Goal: Check status: Check status

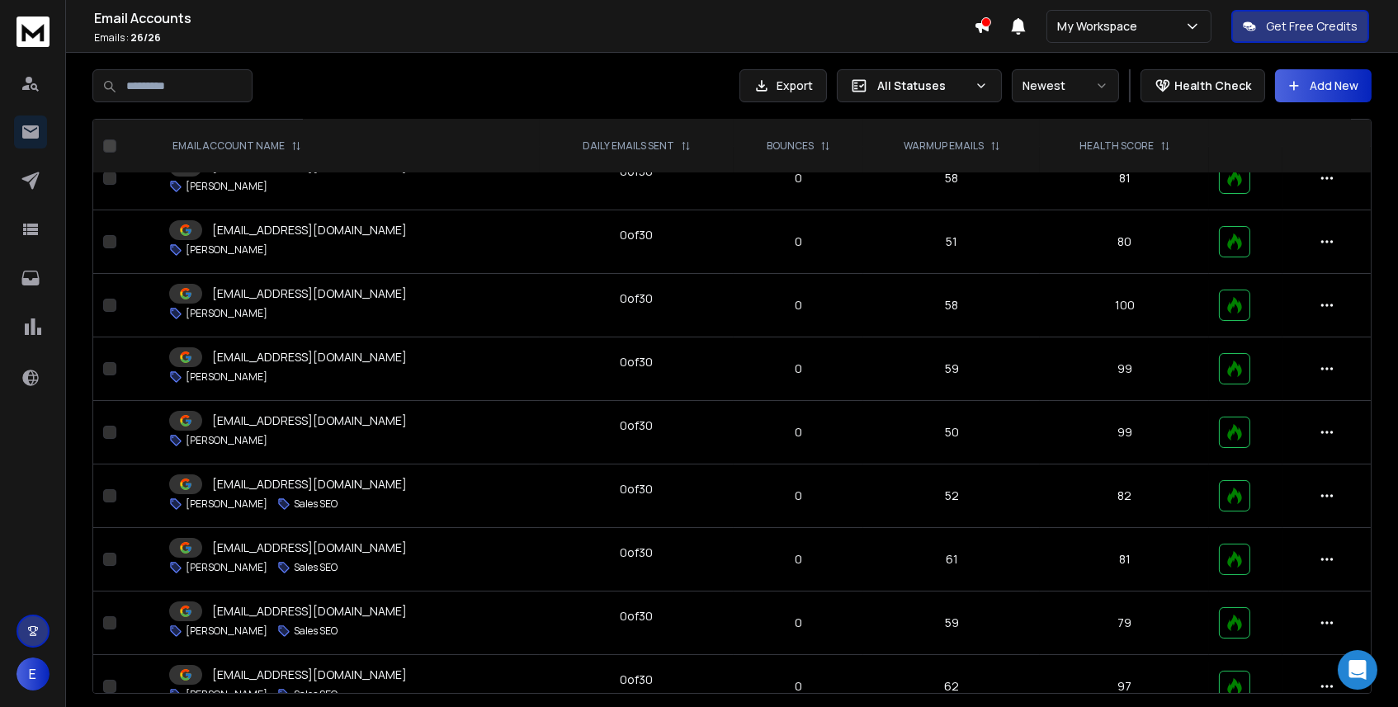
scroll to position [41, 0]
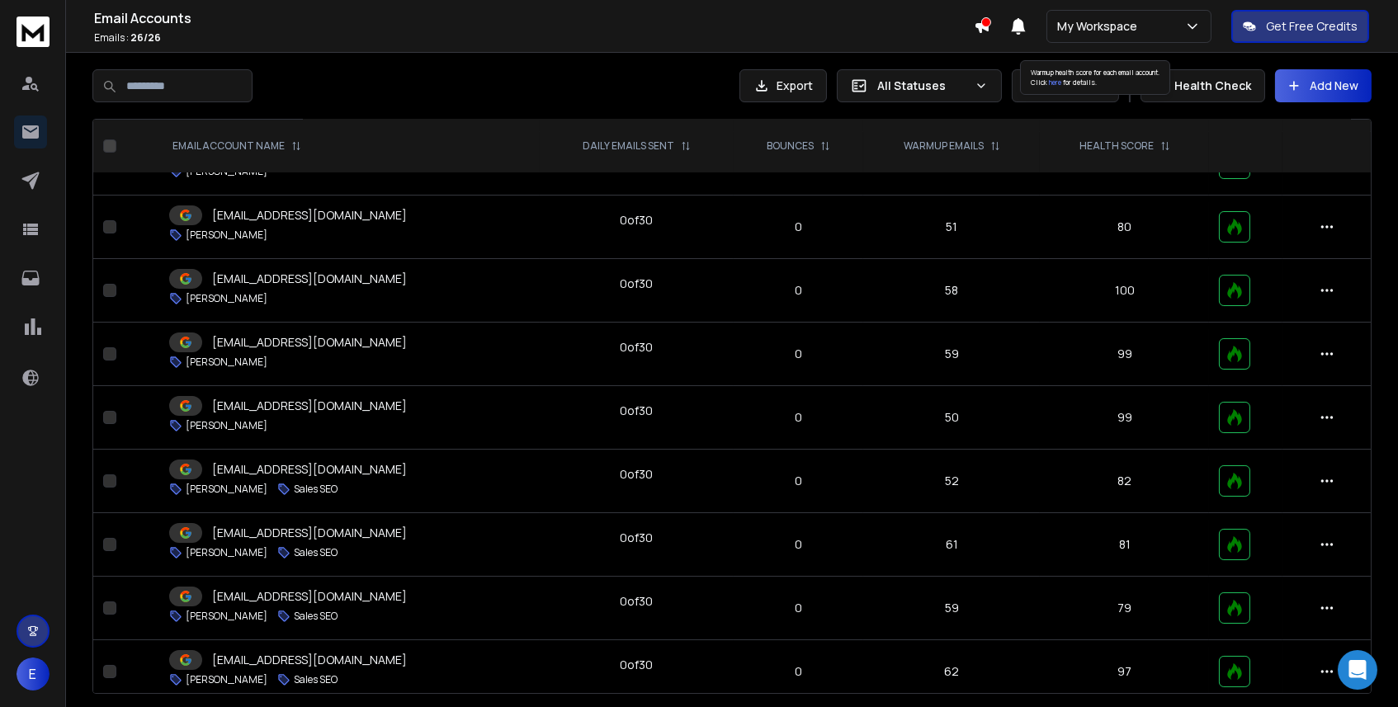
click at [1091, 146] on p "HEALTH SCORE" at bounding box center [1116, 145] width 74 height 13
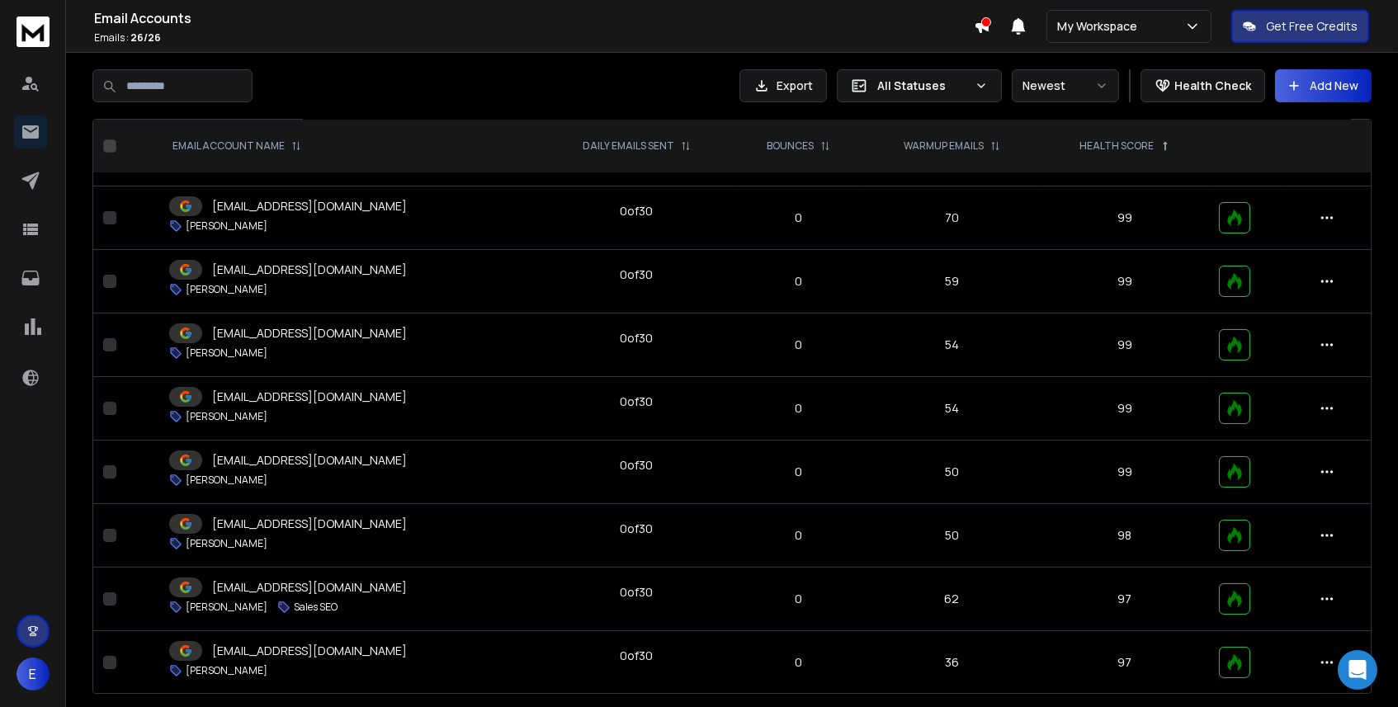
scroll to position [1146, 0]
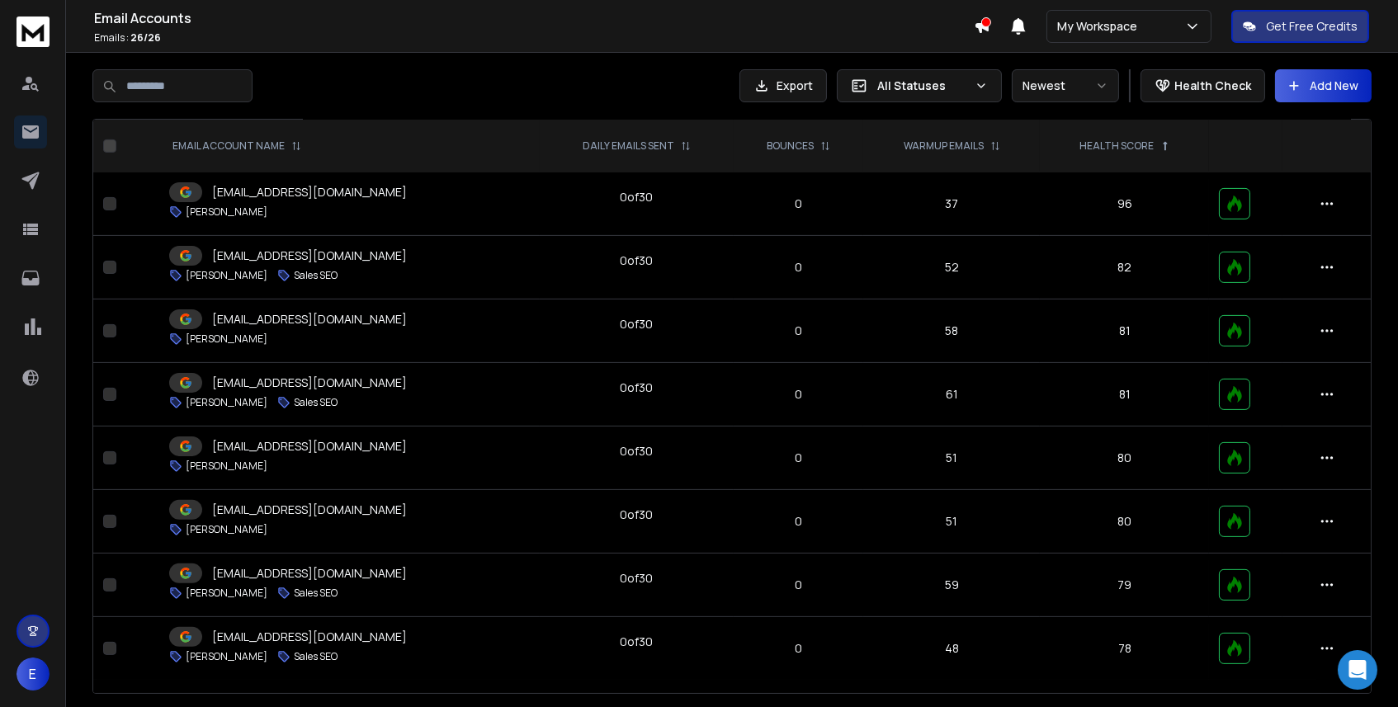
click at [1000, 654] on td "48" at bounding box center [951, 649] width 177 height 64
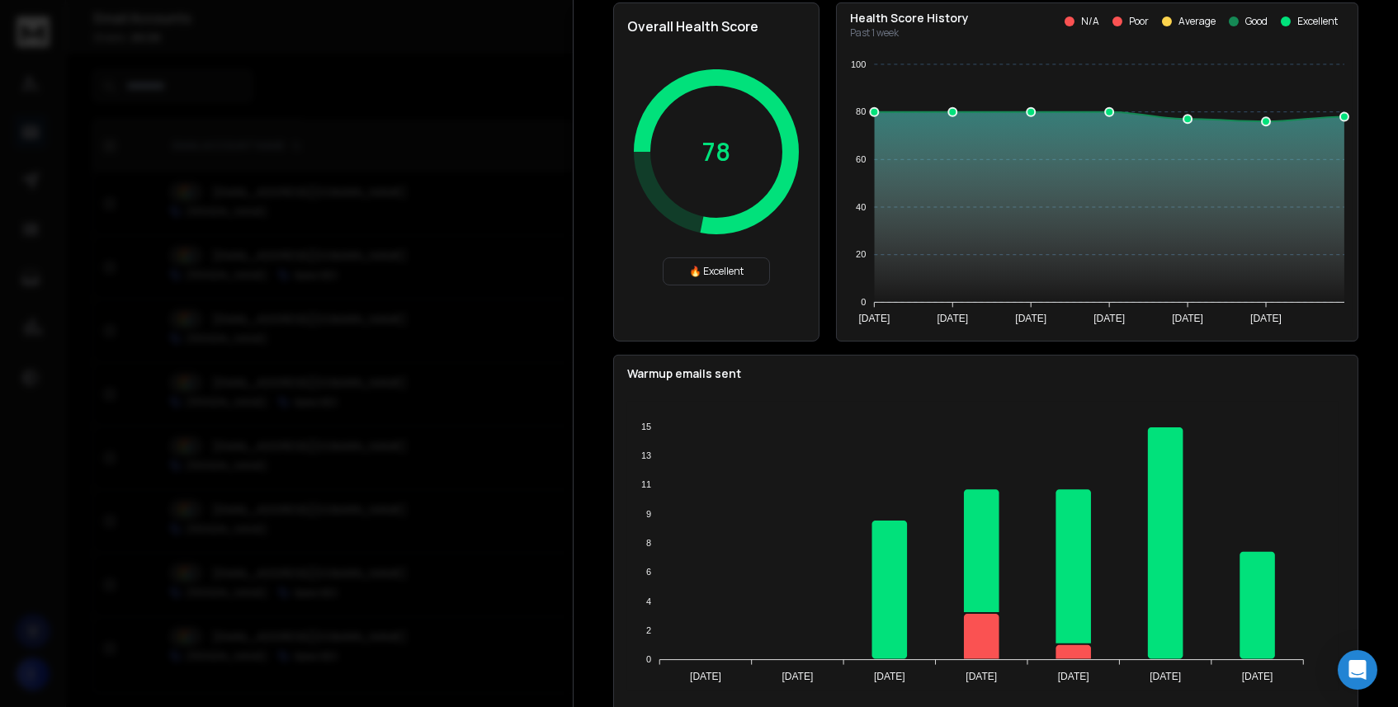
scroll to position [586, 0]
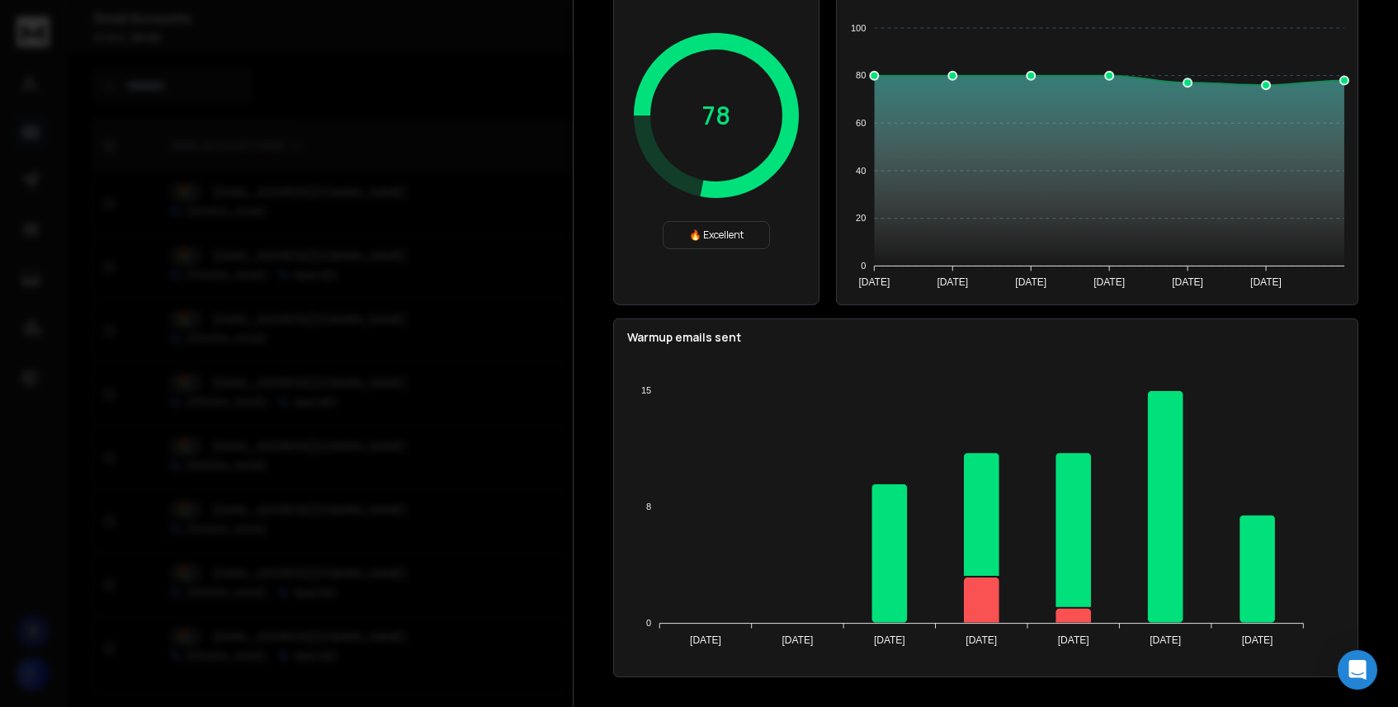
click at [465, 477] on div at bounding box center [699, 353] width 1398 height 707
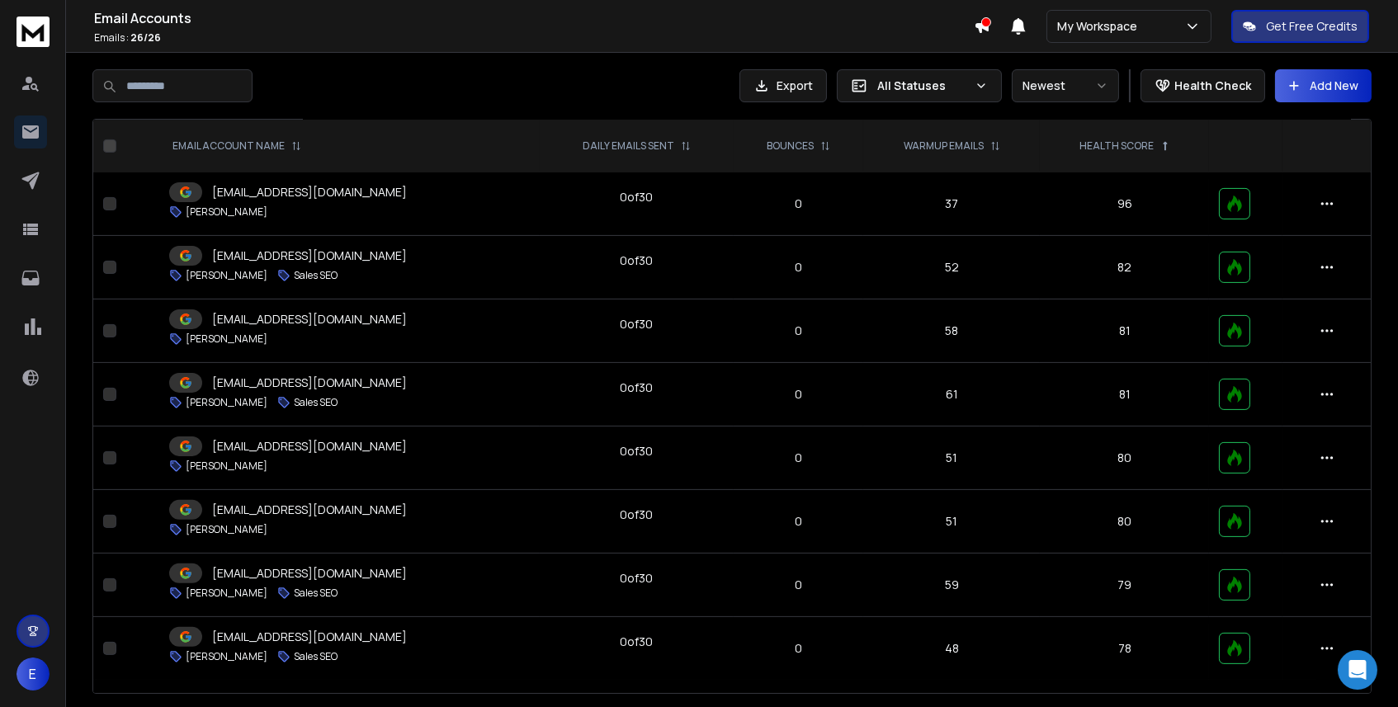
click at [696, 576] on td "0 of 30" at bounding box center [637, 575] width 194 height 43
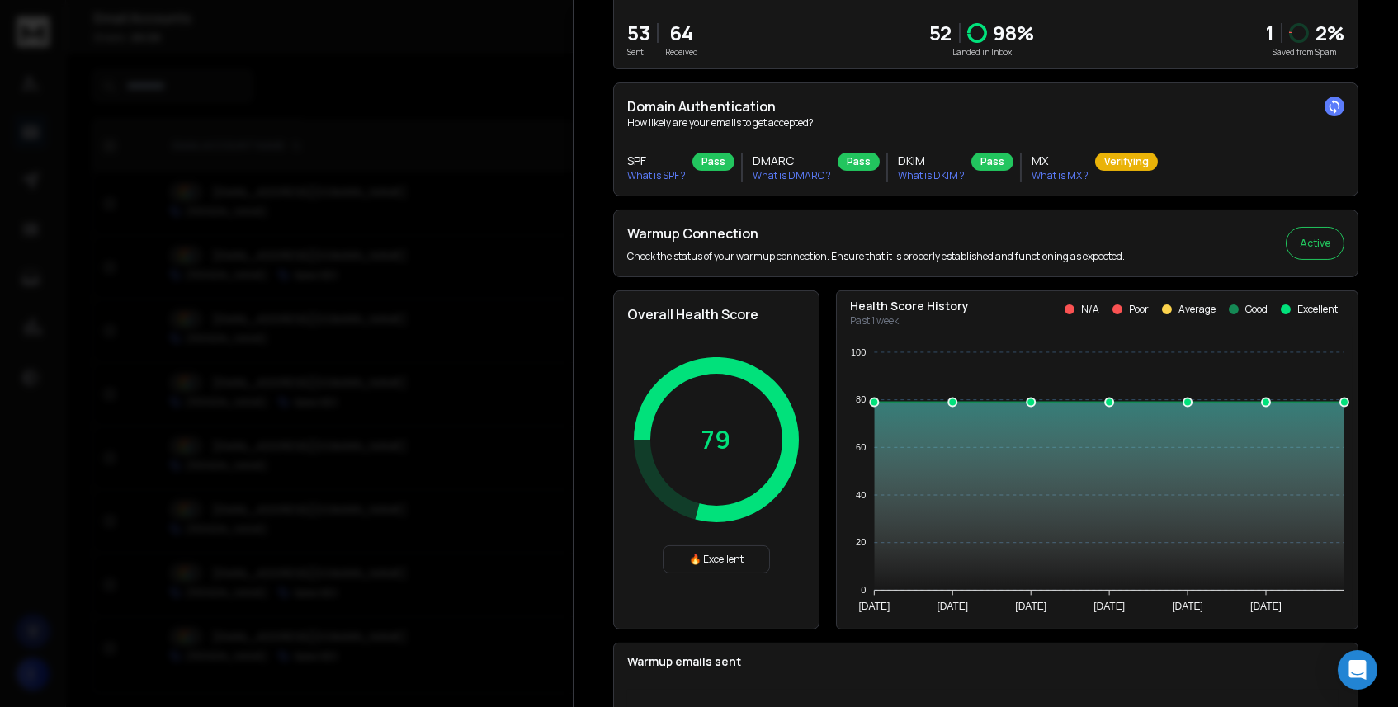
scroll to position [231, 0]
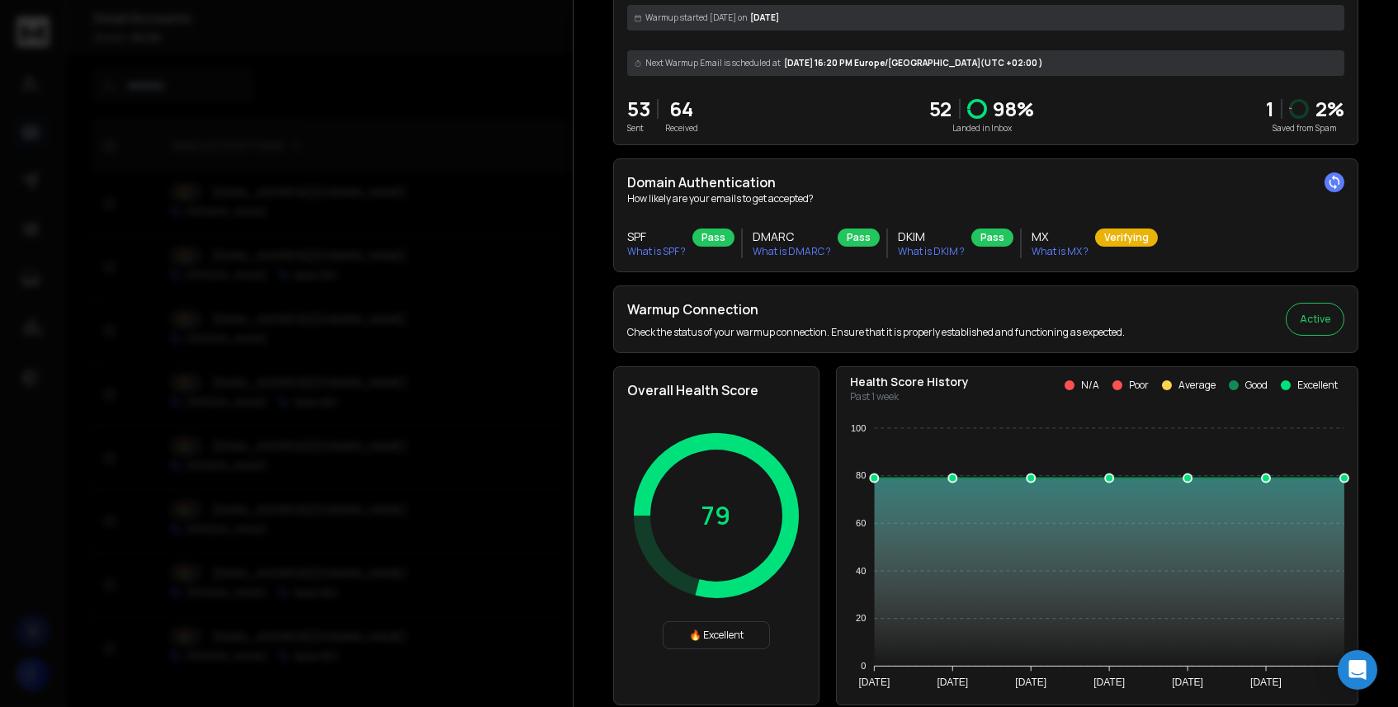
click at [419, 399] on div at bounding box center [699, 353] width 1398 height 707
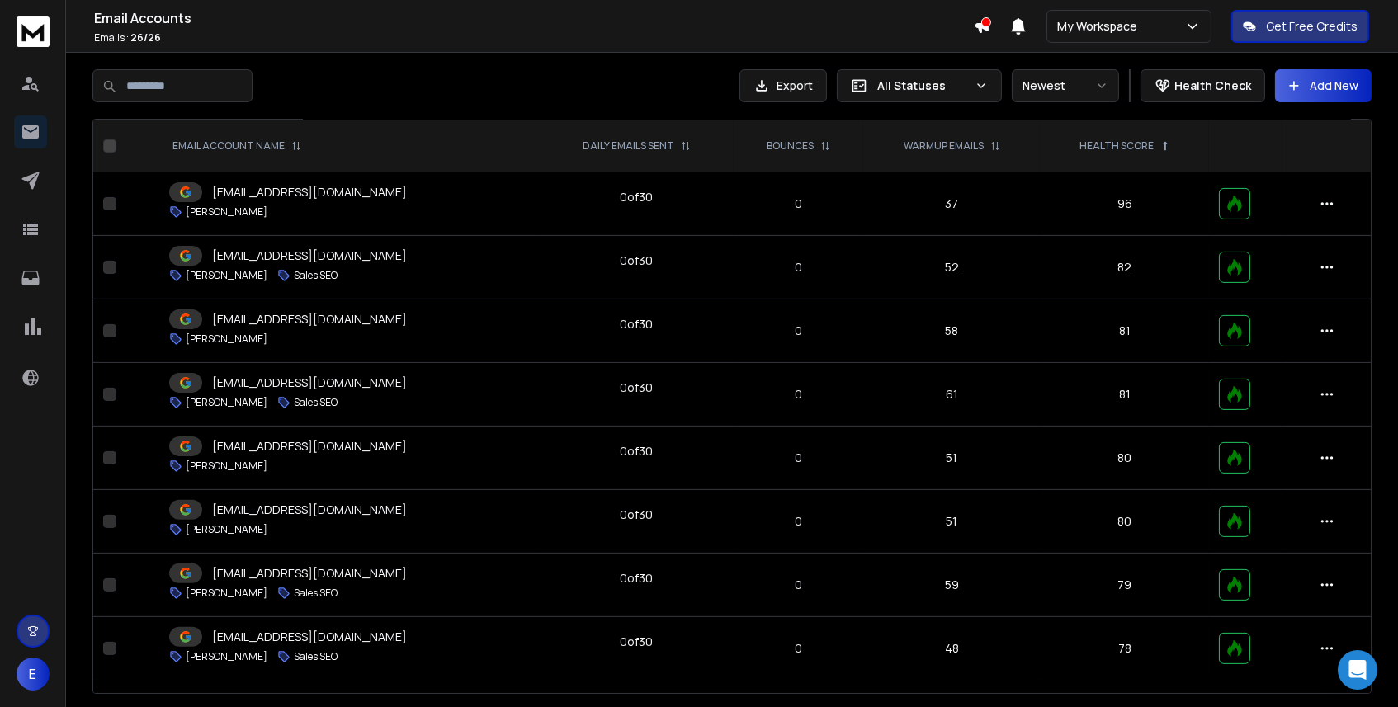
click at [402, 338] on div "[PERSON_NAME]" at bounding box center [349, 339] width 361 height 13
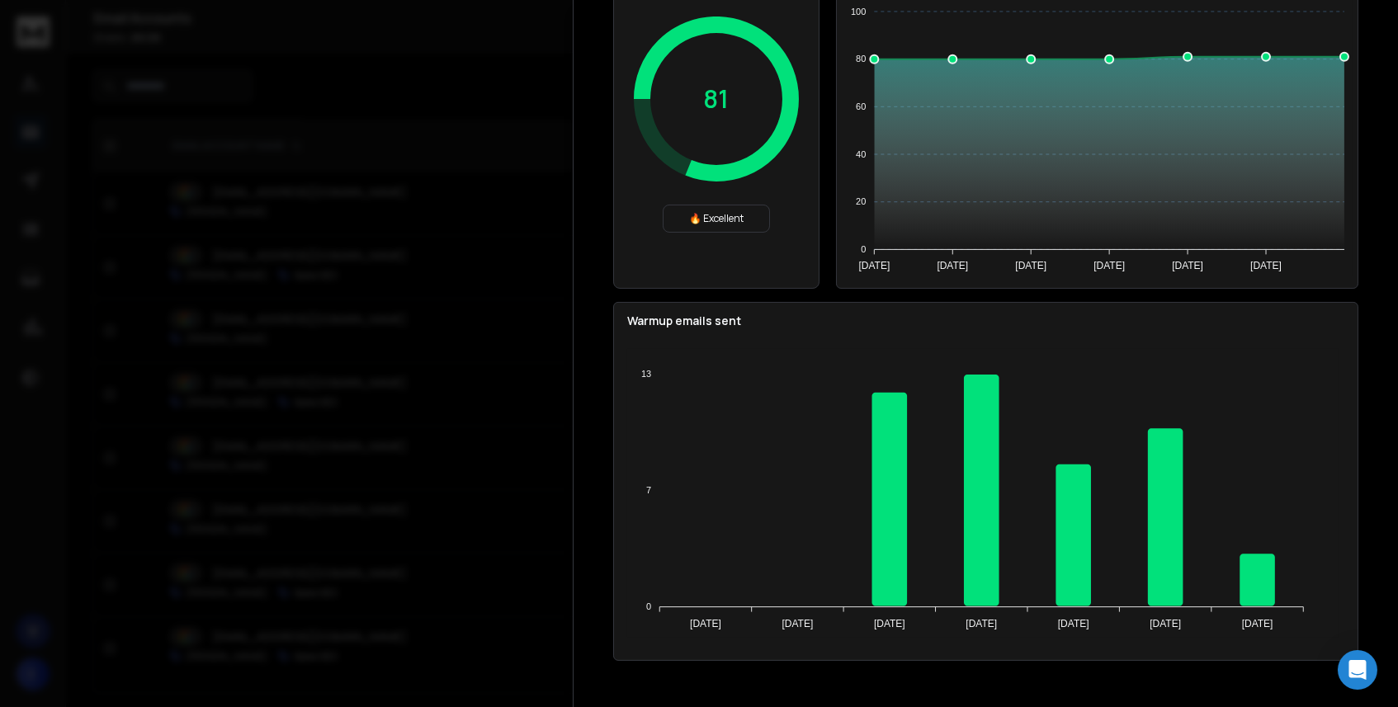
click at [551, 547] on div at bounding box center [699, 353] width 1398 height 707
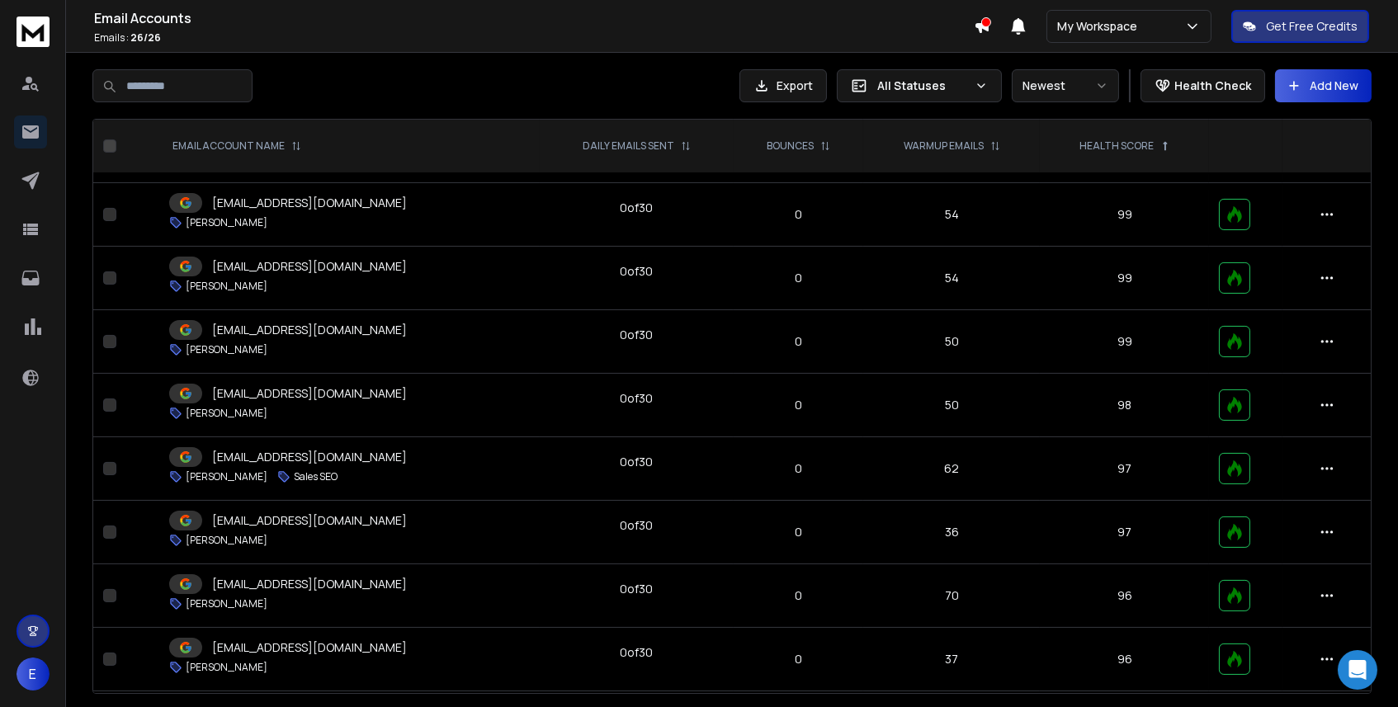
scroll to position [655, 0]
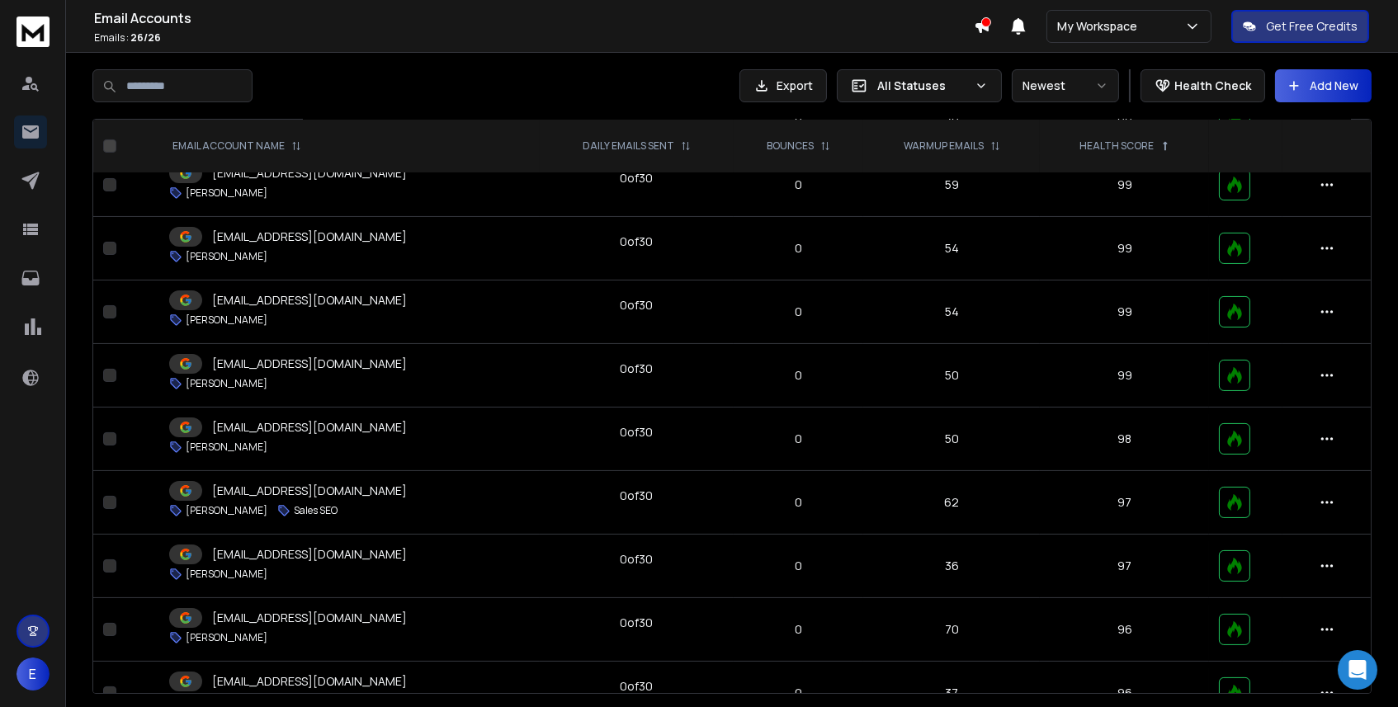
click at [975, 304] on td "54" at bounding box center [951, 313] width 177 height 64
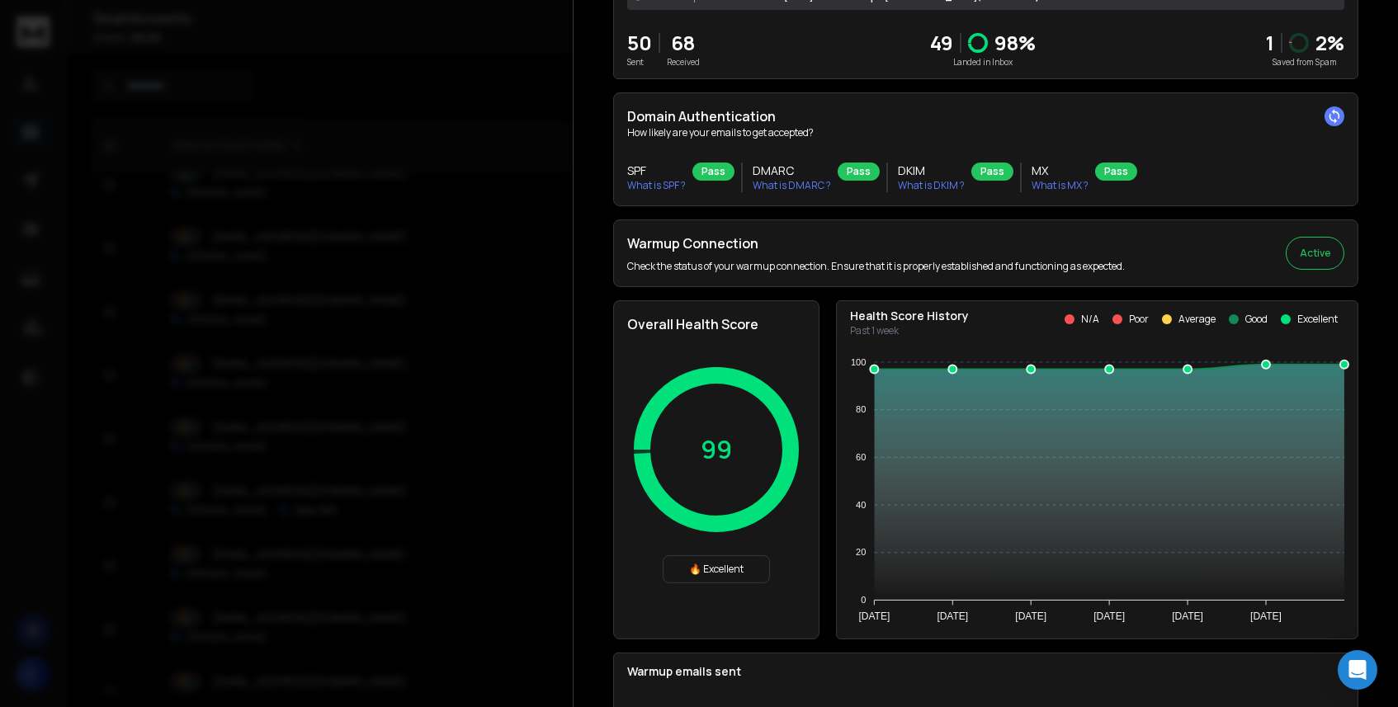
scroll to position [294, 0]
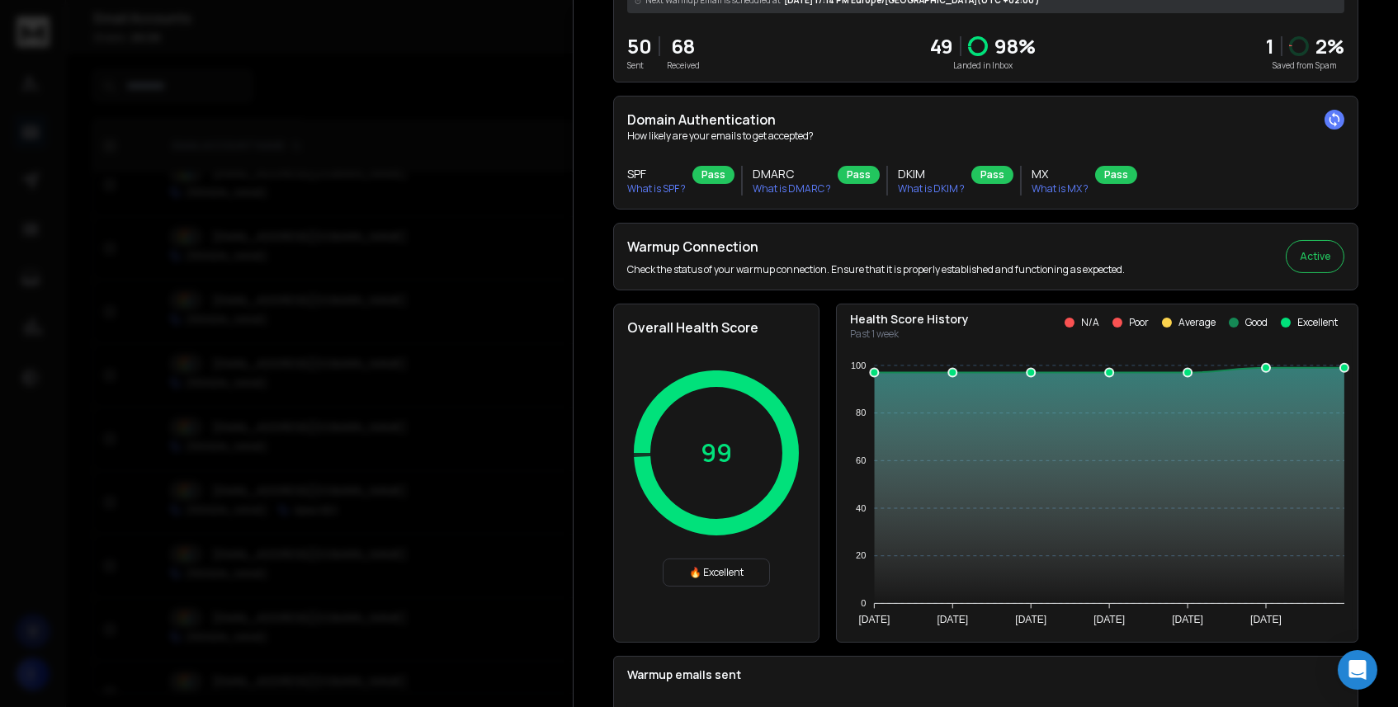
click at [426, 447] on div at bounding box center [699, 353] width 1398 height 707
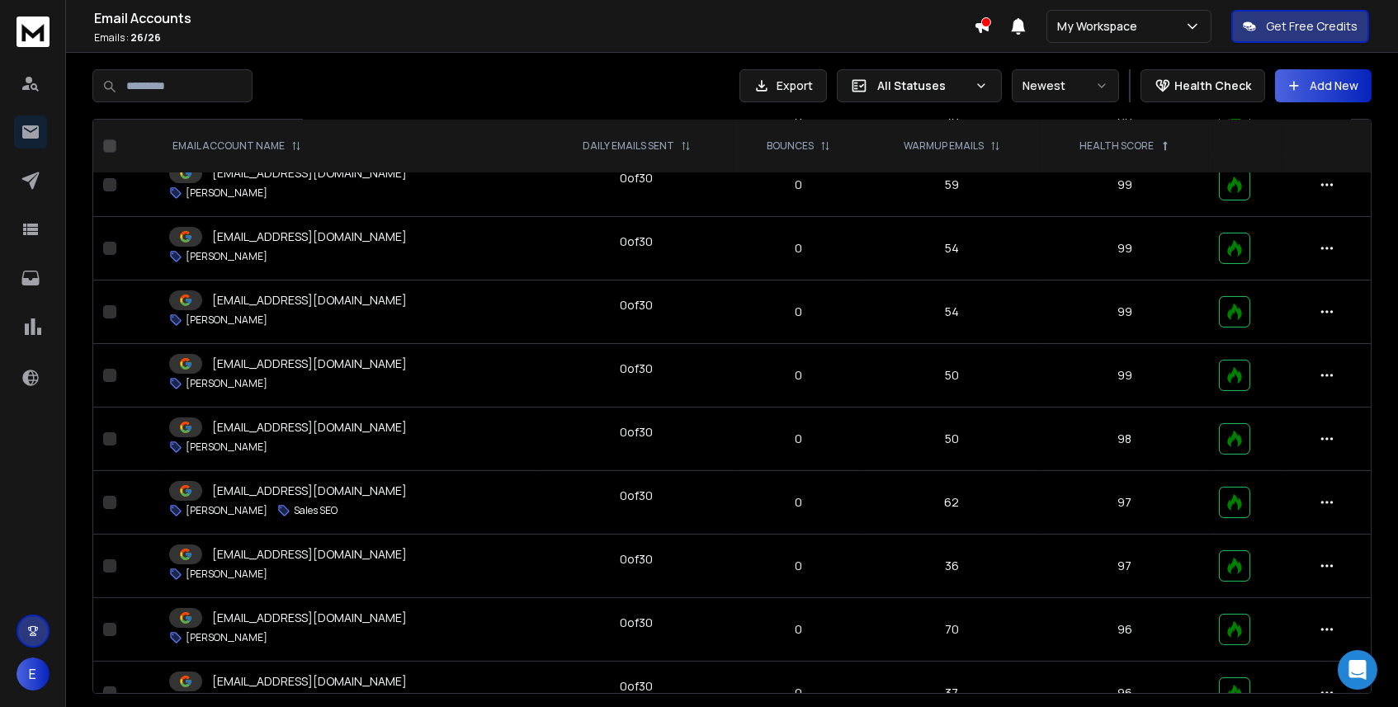
click at [908, 422] on td "50" at bounding box center [951, 440] width 177 height 64
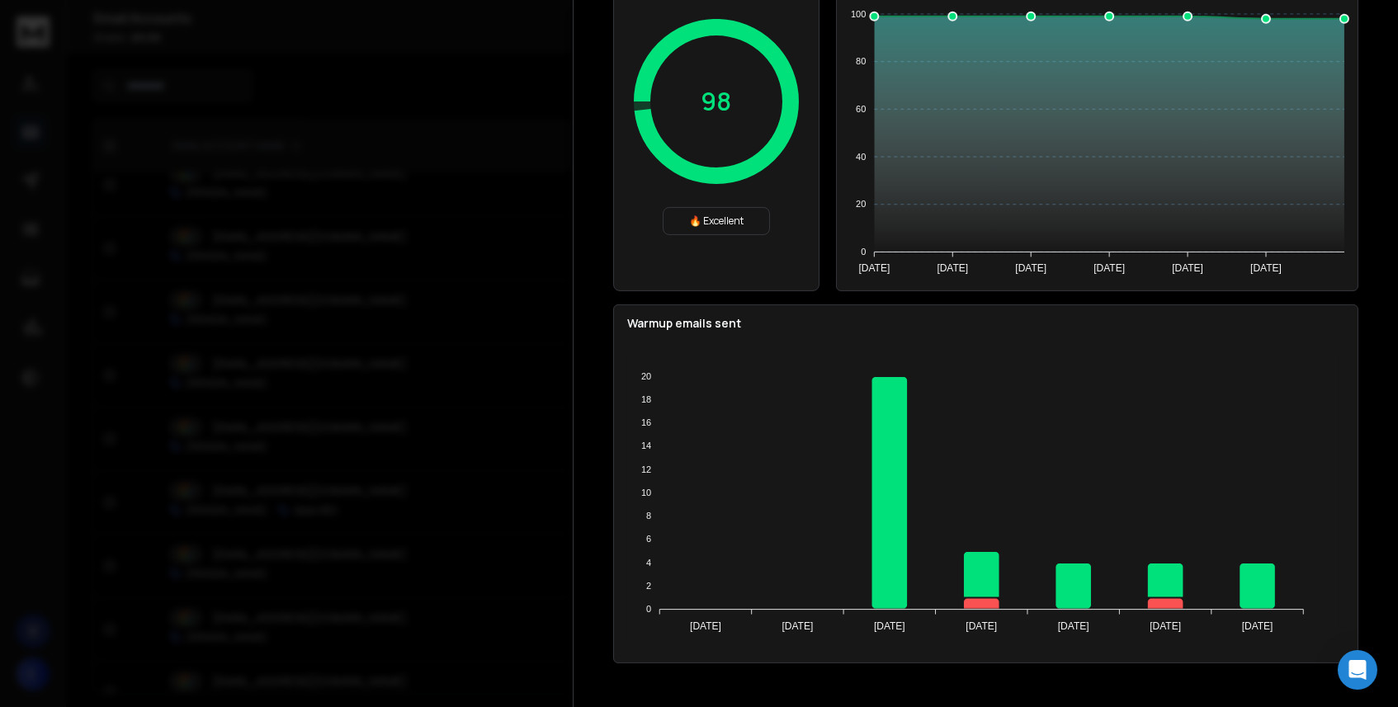
scroll to position [644, 0]
click at [474, 408] on div at bounding box center [699, 353] width 1398 height 707
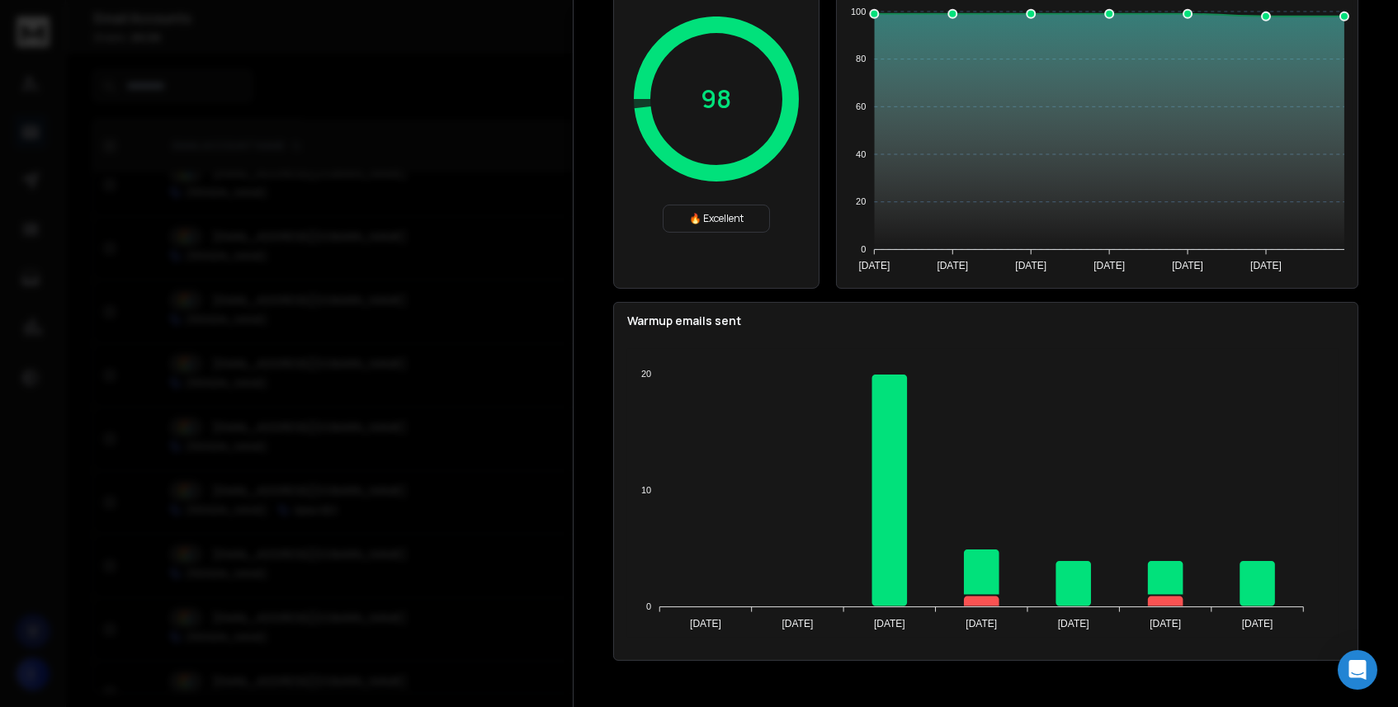
scroll to position [598, 0]
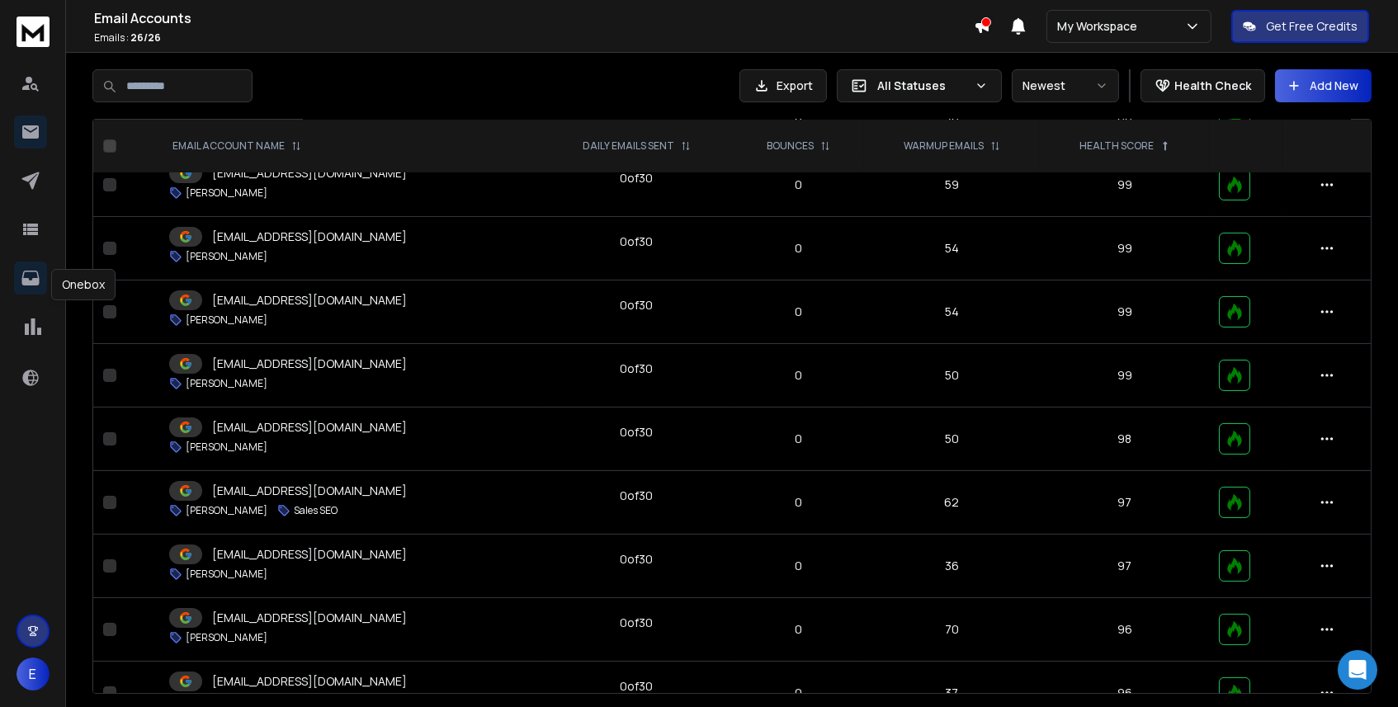
click at [25, 279] on icon at bounding box center [31, 278] width 20 height 20
